Goal: Communication & Community: Answer question/provide support

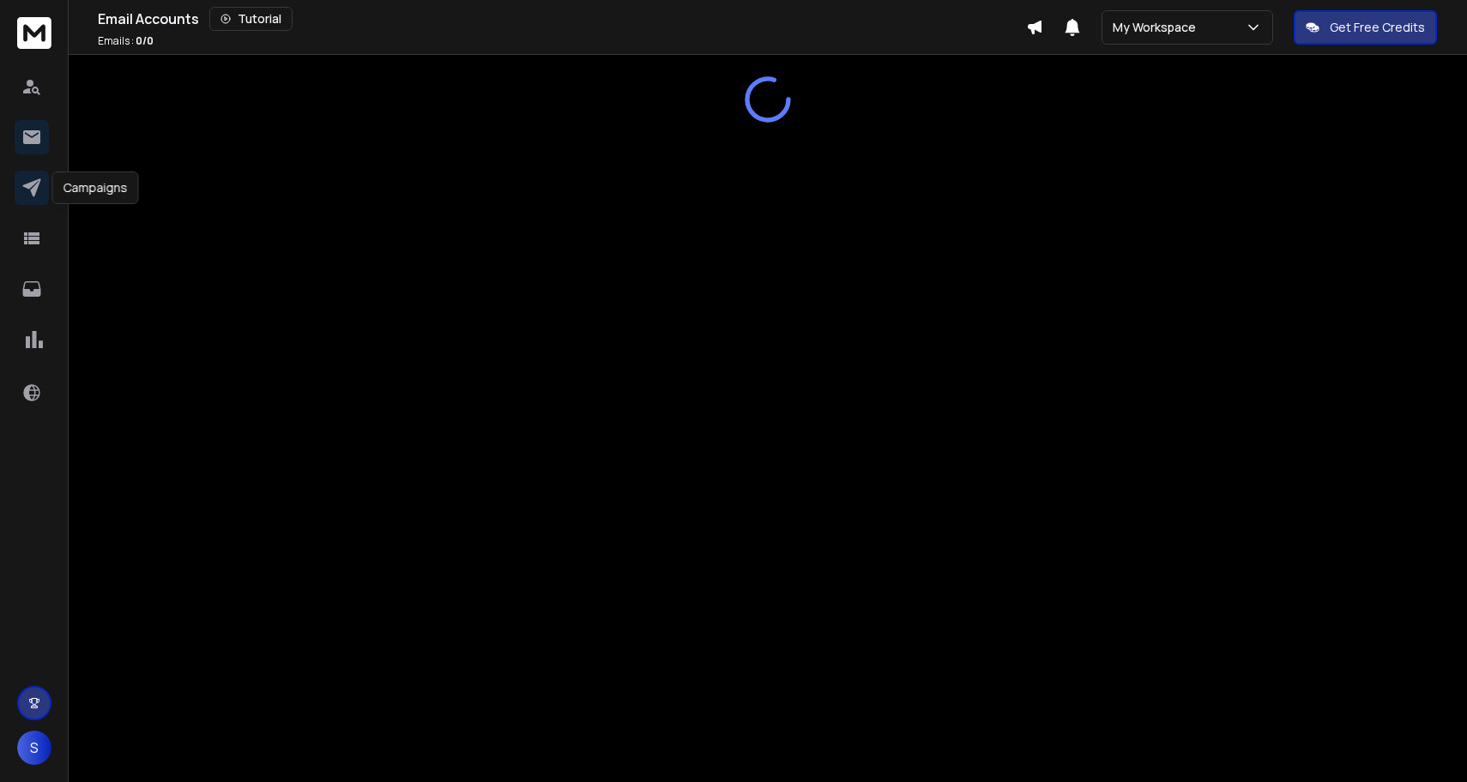
click at [32, 186] on icon at bounding box center [31, 188] width 21 height 21
click at [38, 283] on p "3" at bounding box center [39, 279] width 14 height 14
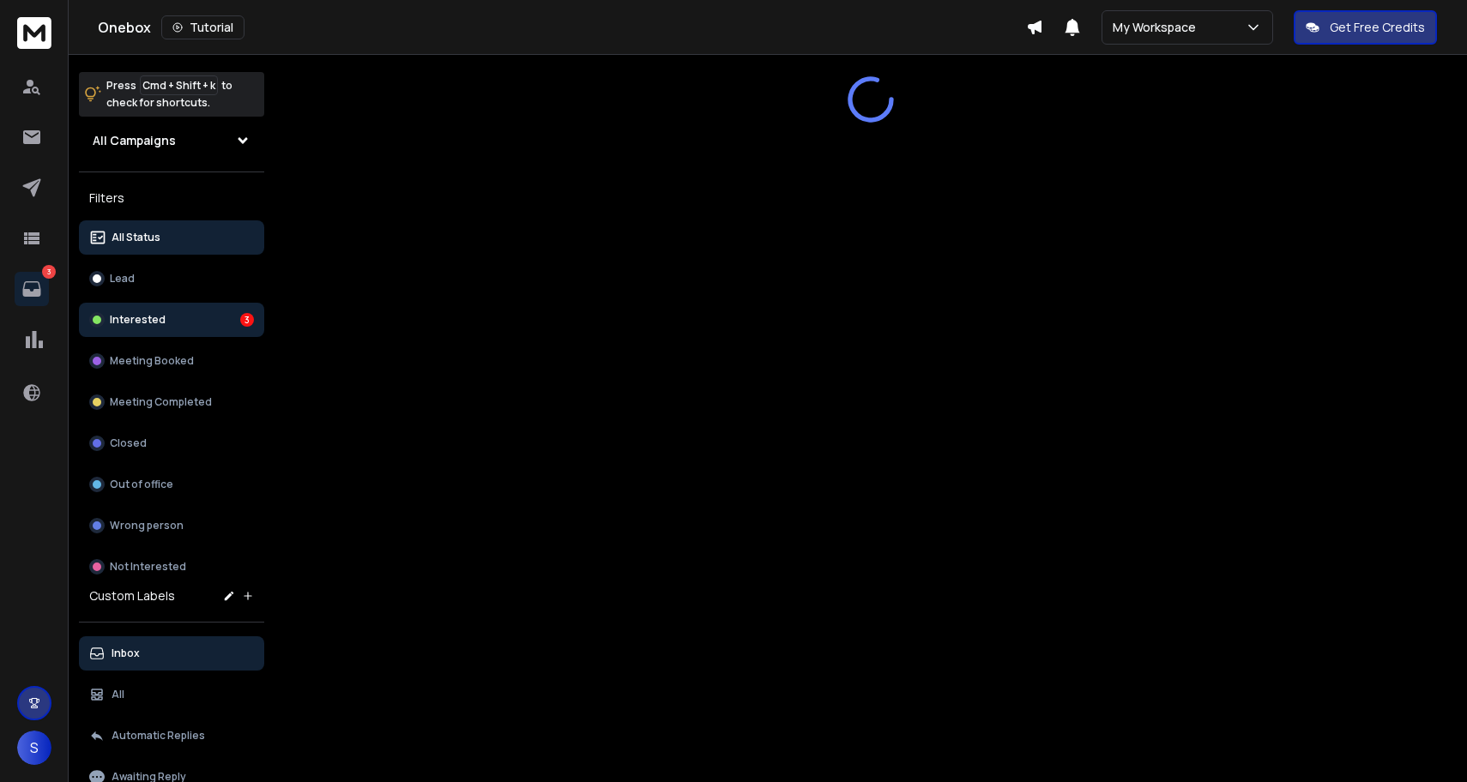
click at [190, 324] on button "Interested 3" at bounding box center [171, 320] width 185 height 34
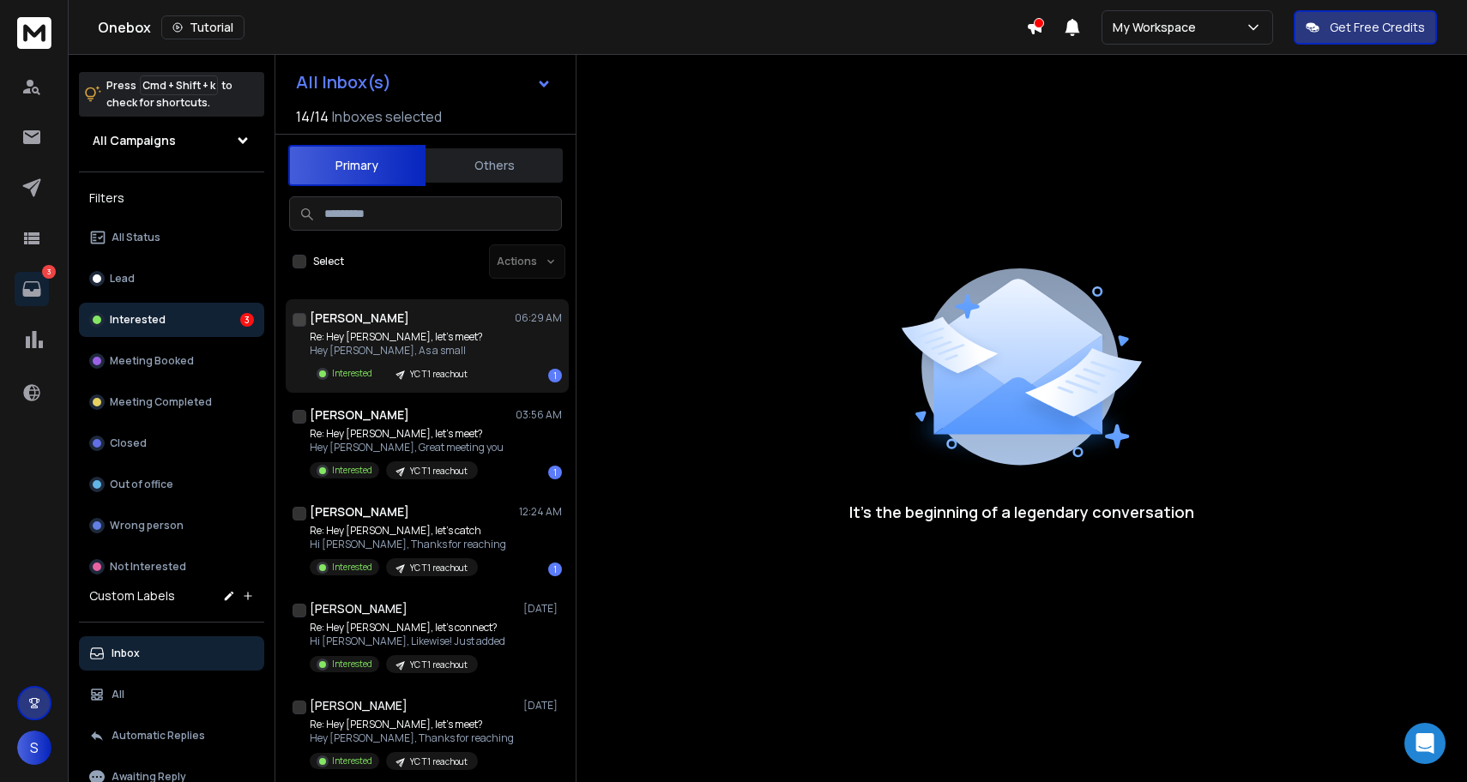
click at [447, 324] on div "[PERSON_NAME] 06:29 AM" at bounding box center [436, 318] width 252 height 17
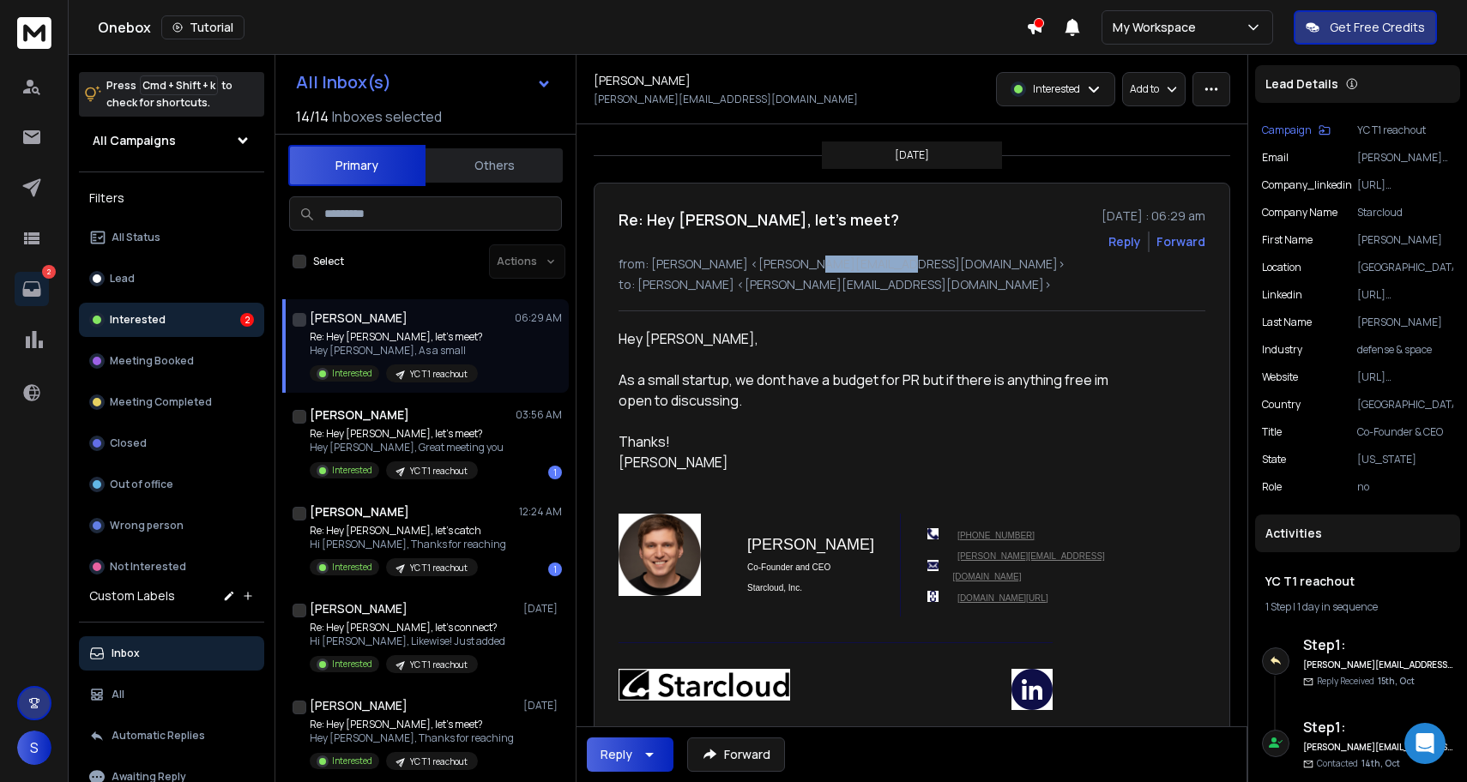
drag, startPoint x: 785, startPoint y: 268, endPoint x: 866, endPoint y: 268, distance: 81.5
click at [866, 268] on p "from: [PERSON_NAME] <[PERSON_NAME][EMAIL_ADDRESS][DOMAIN_NAME]>" at bounding box center [911, 264] width 587 height 17
copy p "[DOMAIN_NAME]"
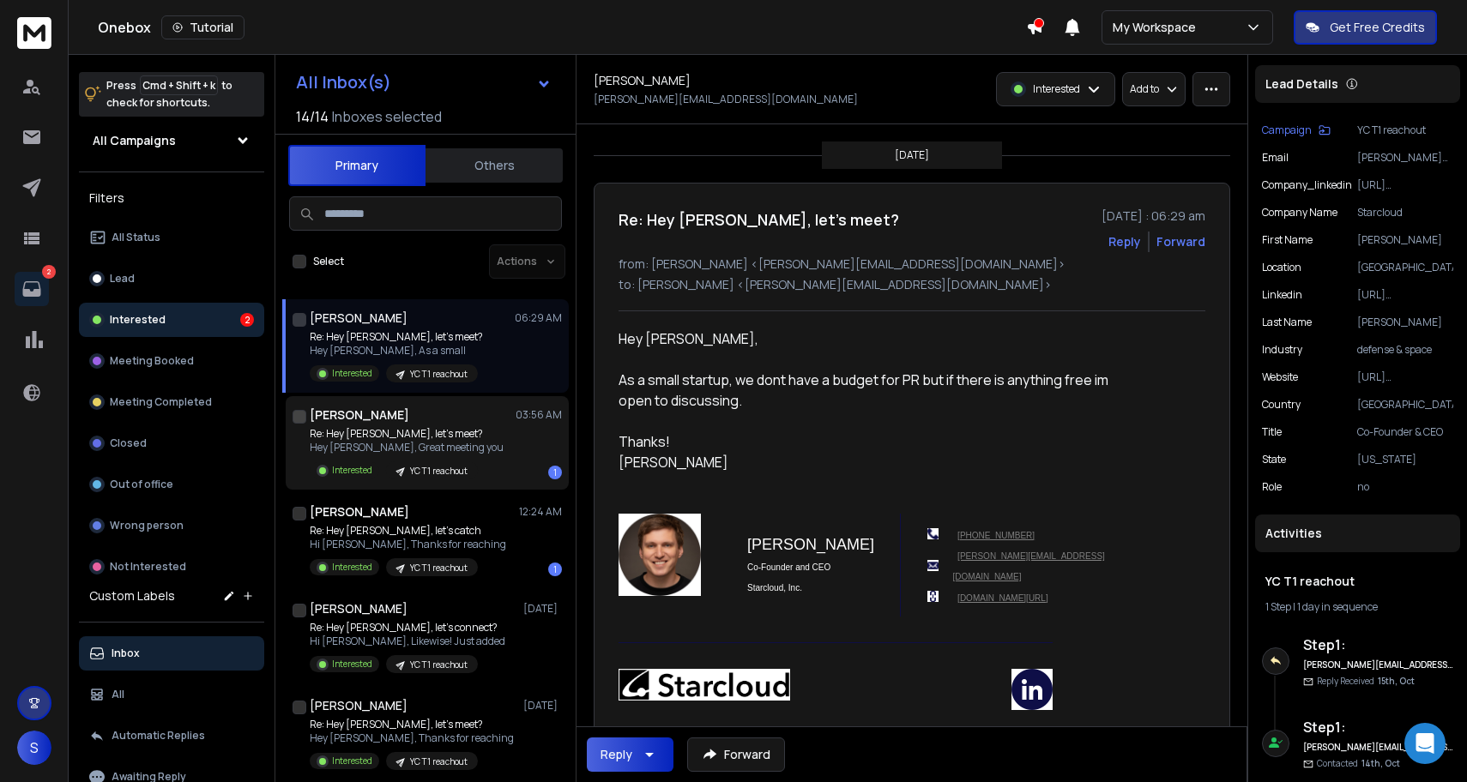
click at [412, 451] on p "Hey [PERSON_NAME], Great meeting you" at bounding box center [407, 448] width 194 height 14
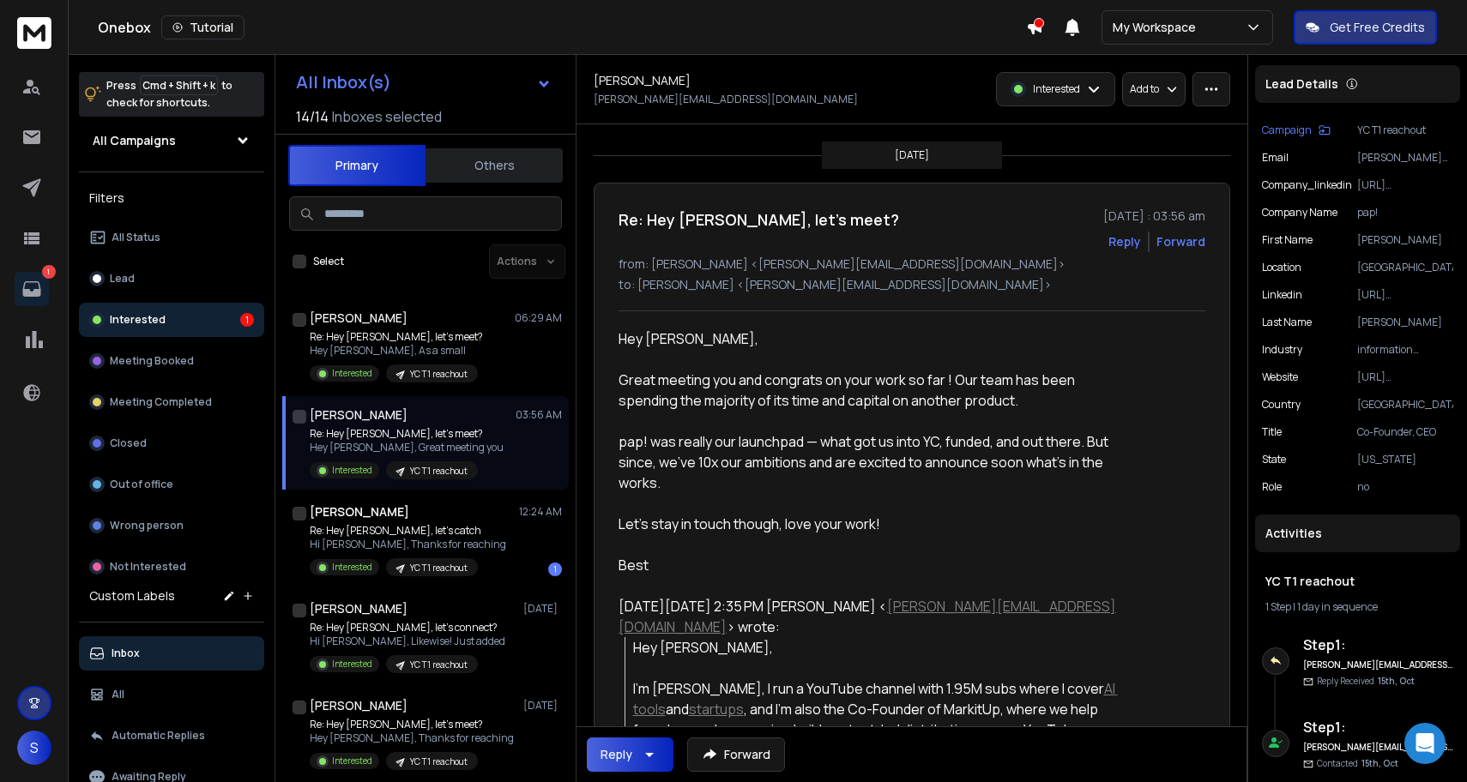
click at [725, 383] on div "Great meeting you and congrats on your work so far ! Our team has been spending…" at bounding box center [868, 390] width 501 height 41
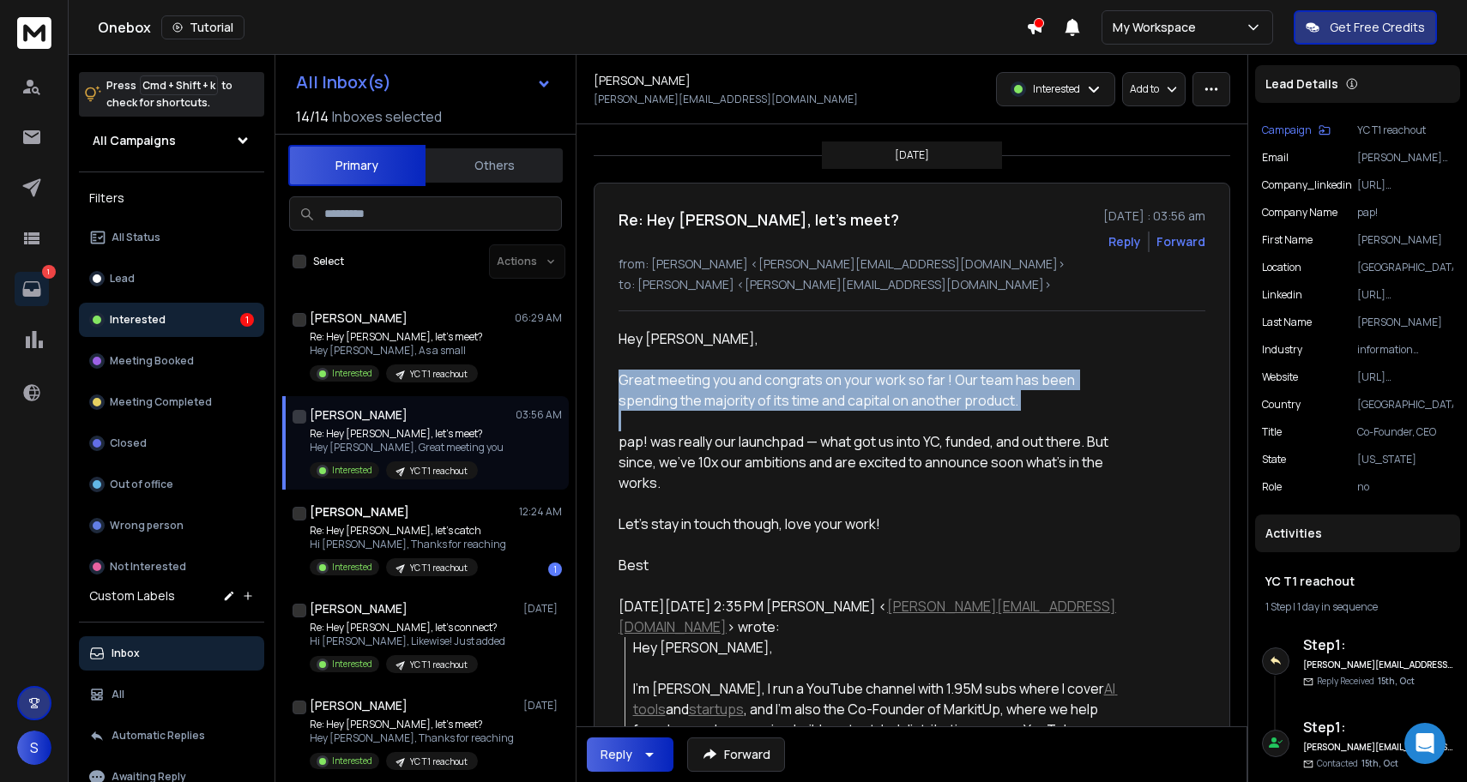
click at [725, 383] on div "Great meeting you and congrats on your work so far ! Our team has been spending…" at bounding box center [868, 390] width 501 height 41
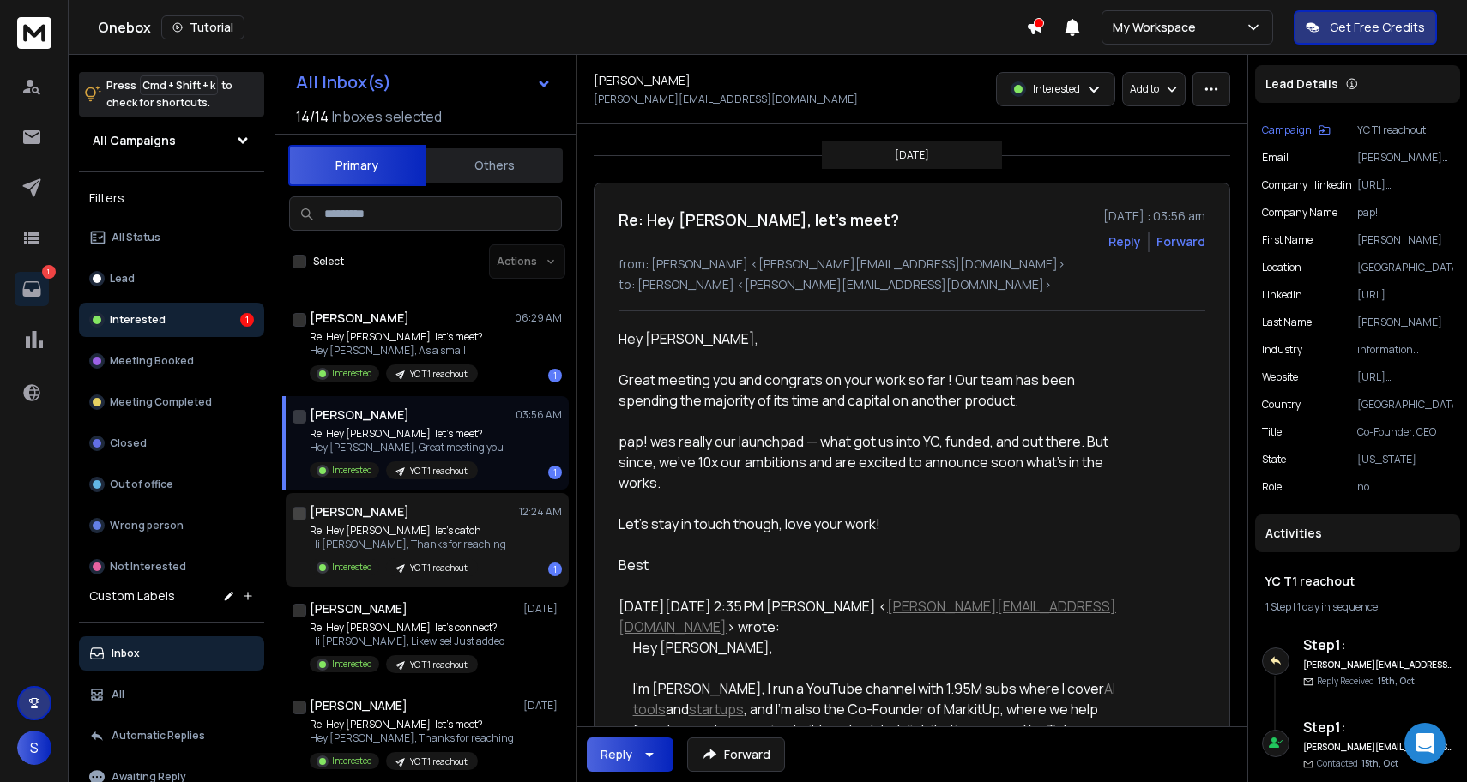
click at [443, 528] on p "Re: Hey [PERSON_NAME], let's catch" at bounding box center [408, 531] width 196 height 14
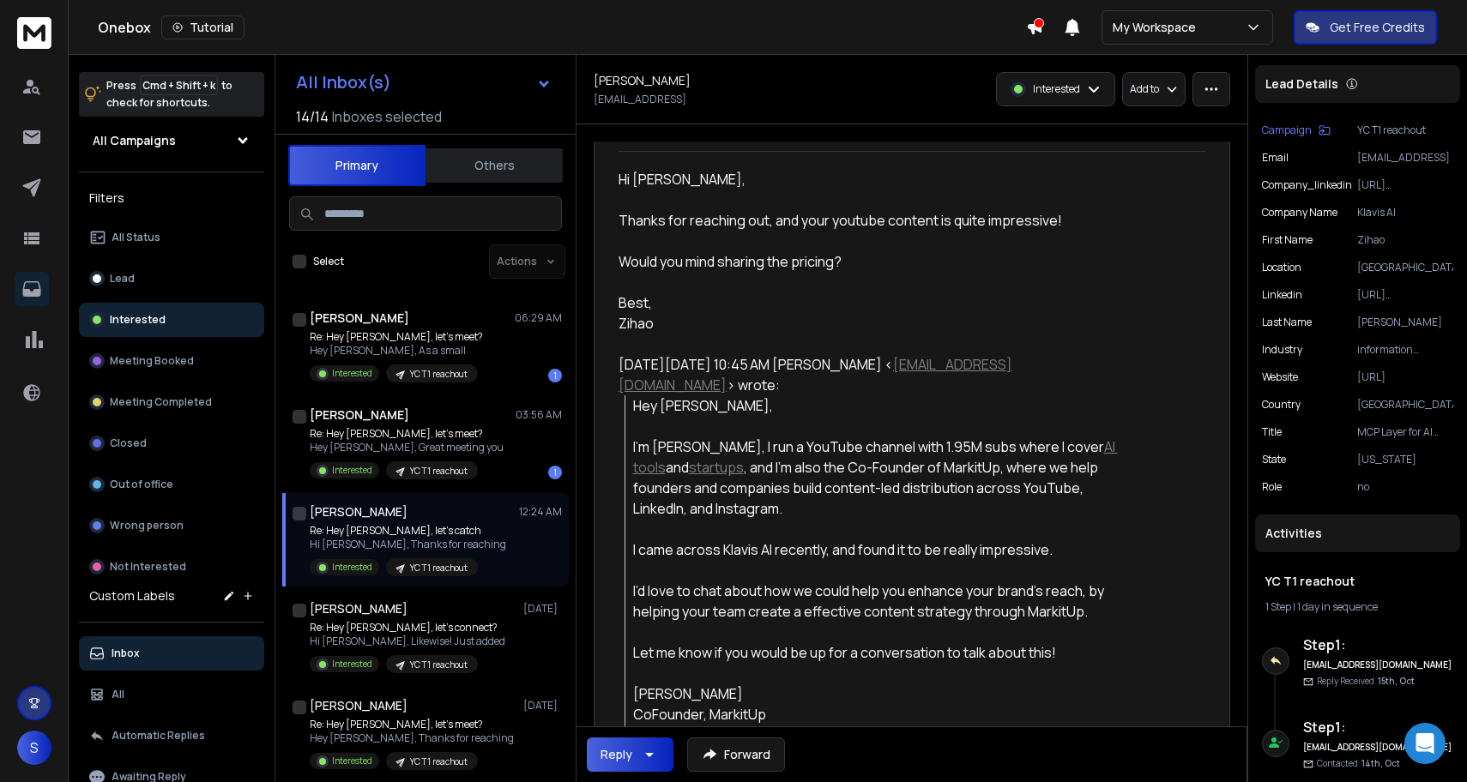
scroll to position [222, 0]
